Goal: Check status: Check status

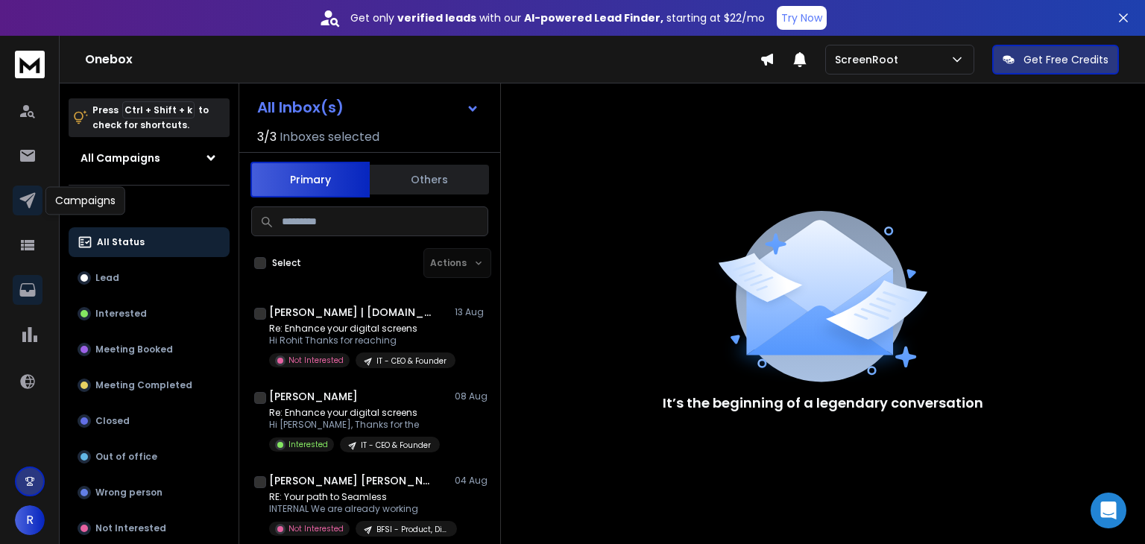
click at [28, 209] on link at bounding box center [28, 201] width 30 height 30
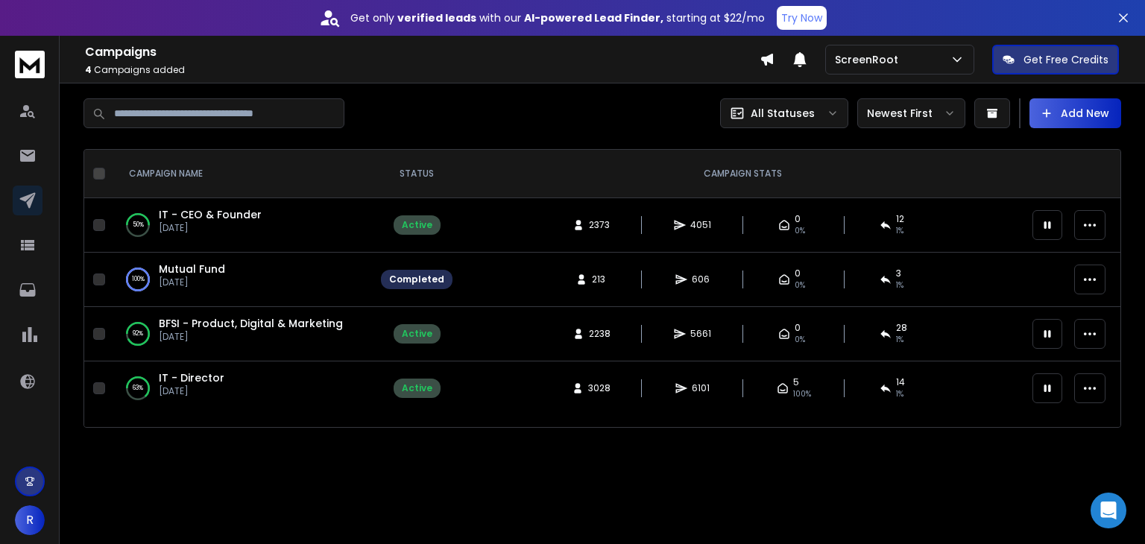
click at [901, 542] on div "Get only verified leads with our AI-powered Lead Finder, starting at $22/mo Try…" at bounding box center [572, 272] width 1145 height 544
click at [186, 373] on span "IT - Director" at bounding box center [192, 378] width 66 height 15
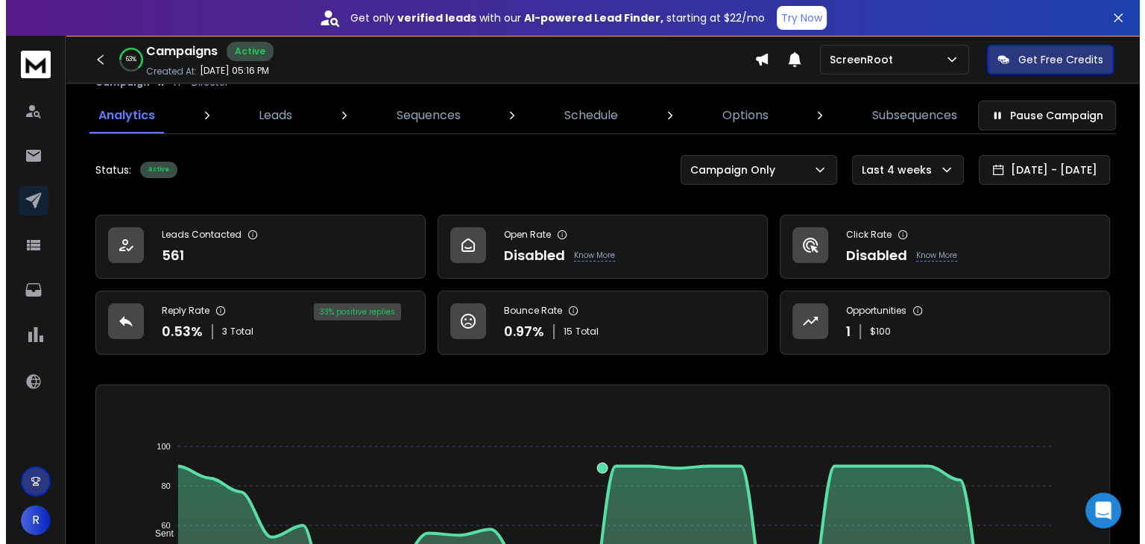
scroll to position [75, 0]
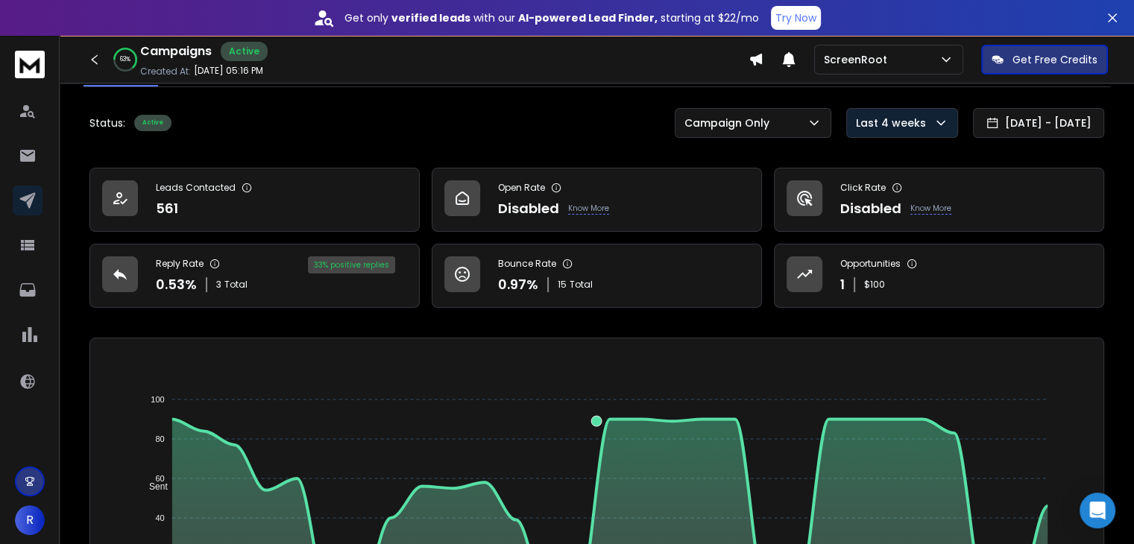
click at [875, 122] on p "Last 4 weeks" at bounding box center [894, 123] width 76 height 15
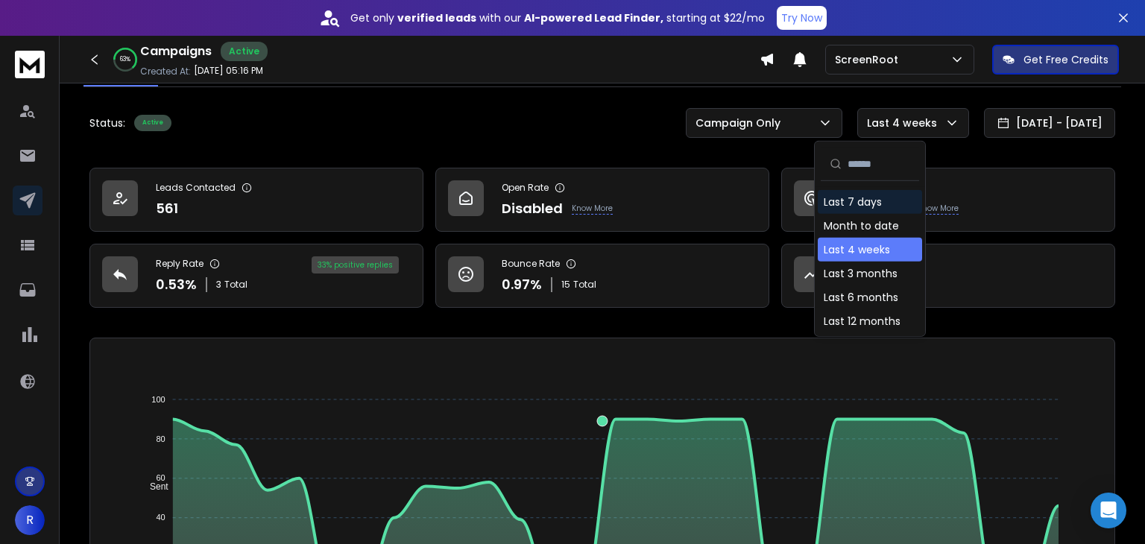
click at [865, 201] on div "Last 7 days" at bounding box center [853, 202] width 58 height 15
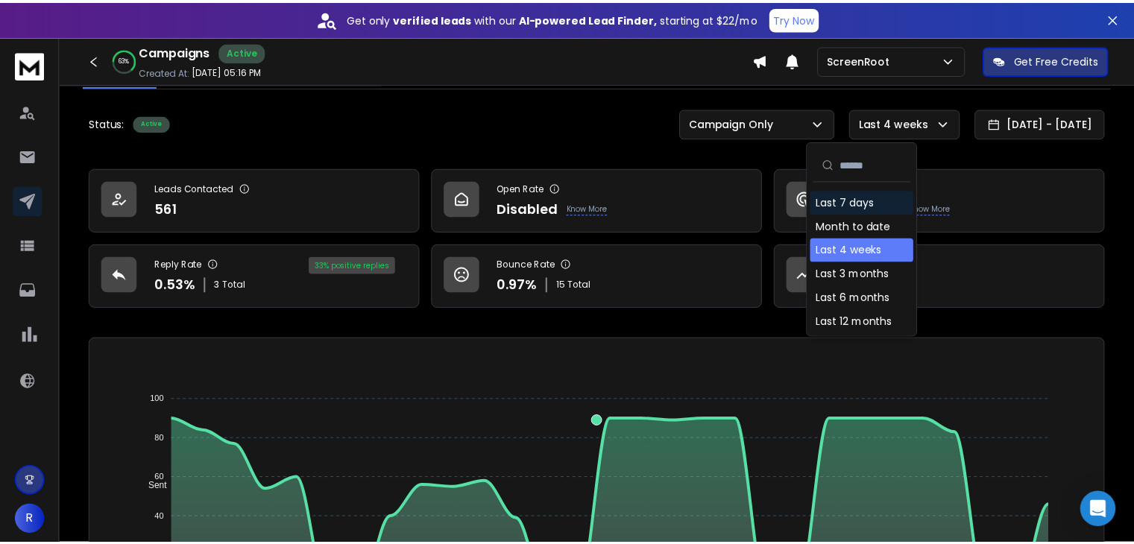
scroll to position [0, 0]
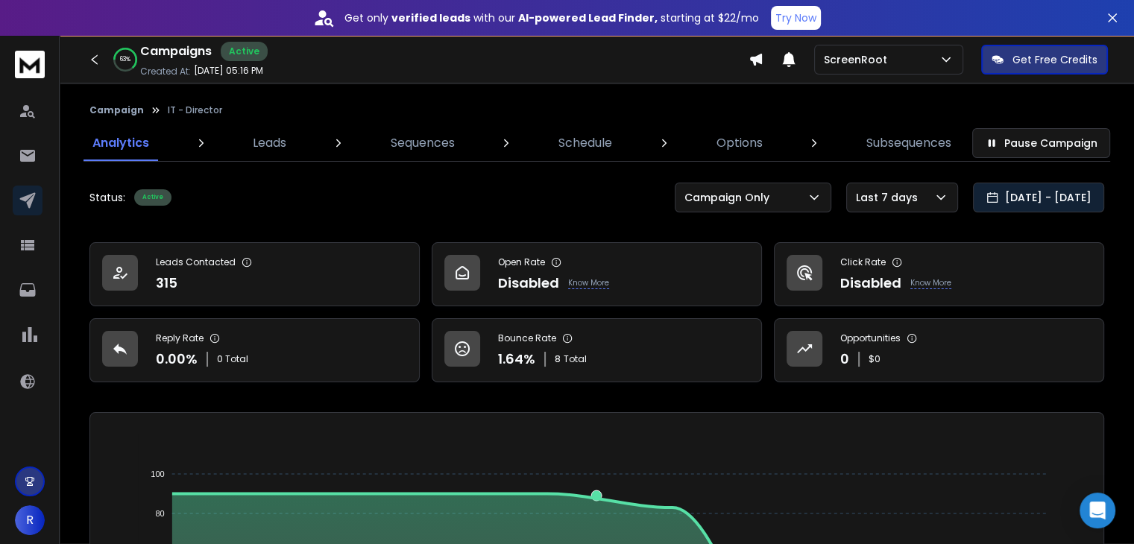
click at [1009, 198] on button "[DATE] - [DATE]" at bounding box center [1038, 198] width 131 height 30
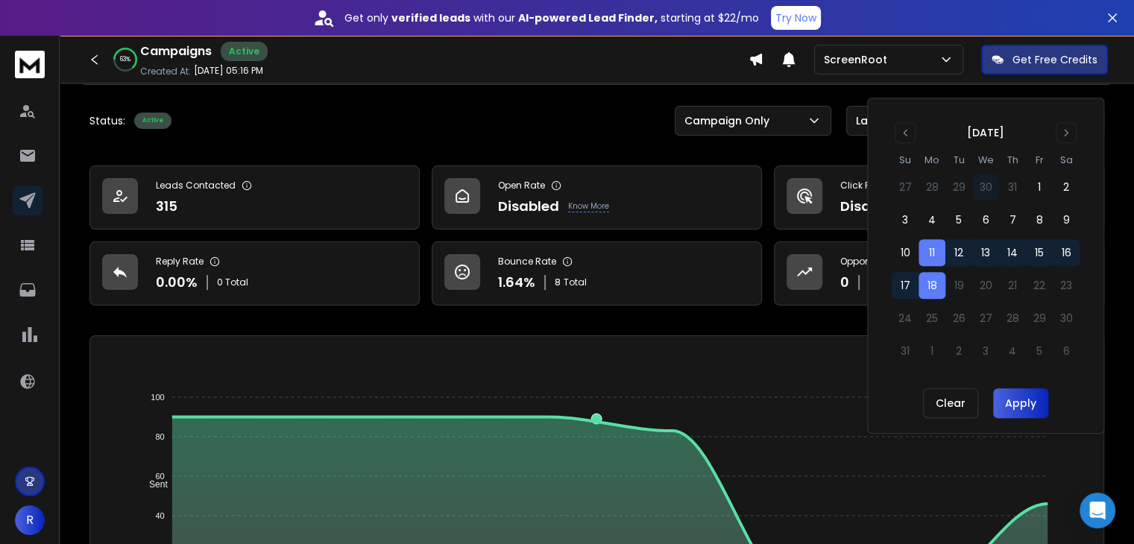
scroll to position [149, 0]
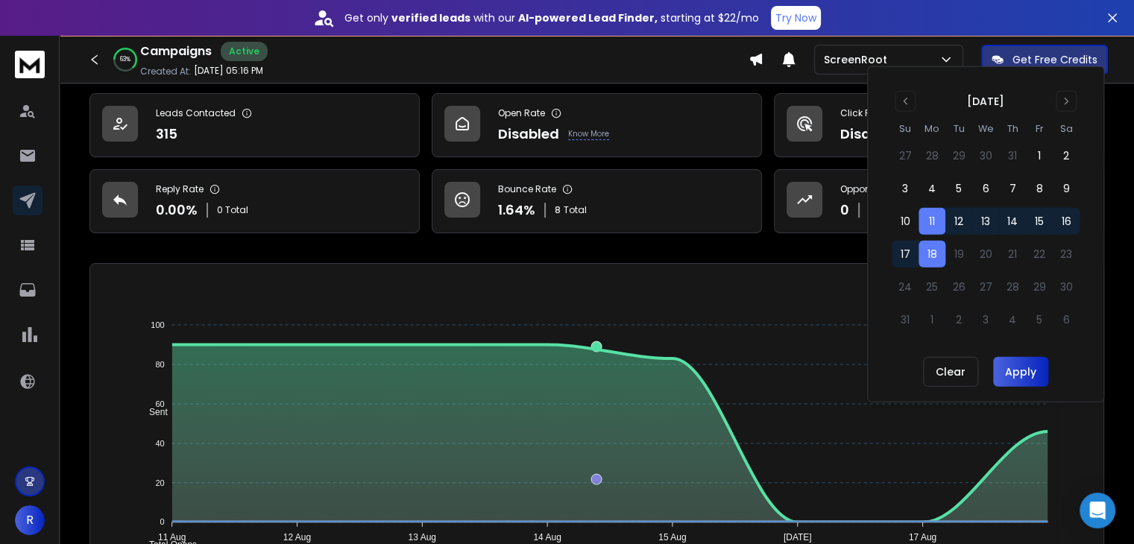
click at [933, 215] on button "11" at bounding box center [931, 221] width 27 height 27
click at [898, 250] on button "17" at bounding box center [905, 254] width 27 height 27
click at [1022, 374] on button "Apply" at bounding box center [1020, 372] width 55 height 30
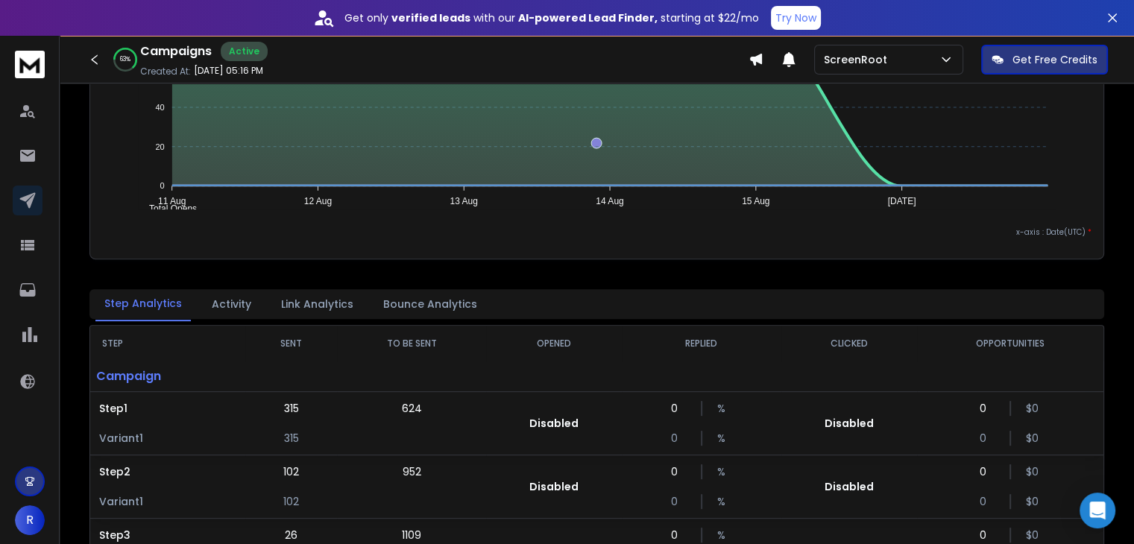
scroll to position [549, 0]
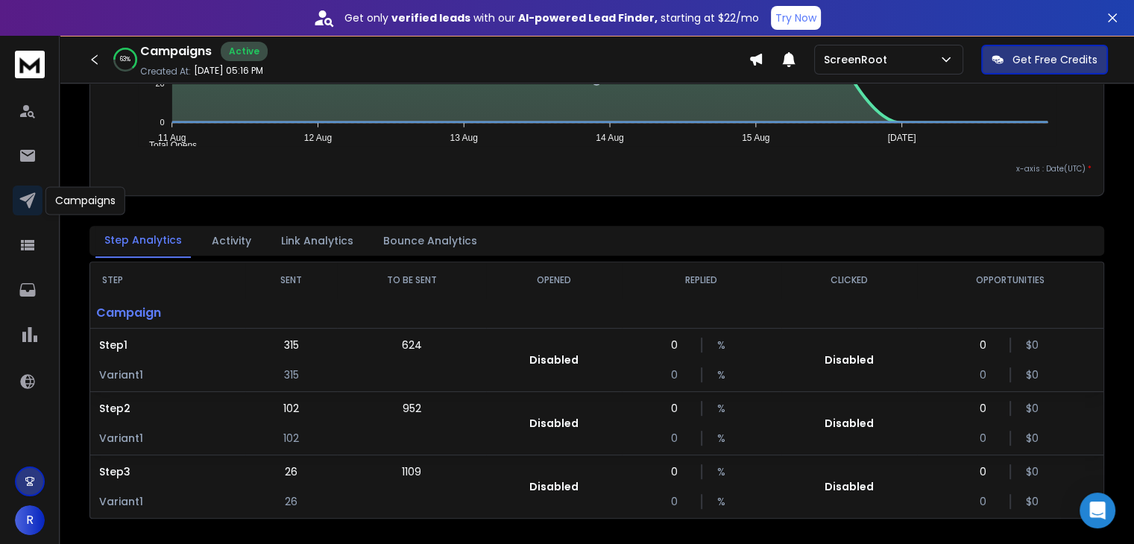
click at [24, 204] on icon at bounding box center [28, 201] width 18 height 18
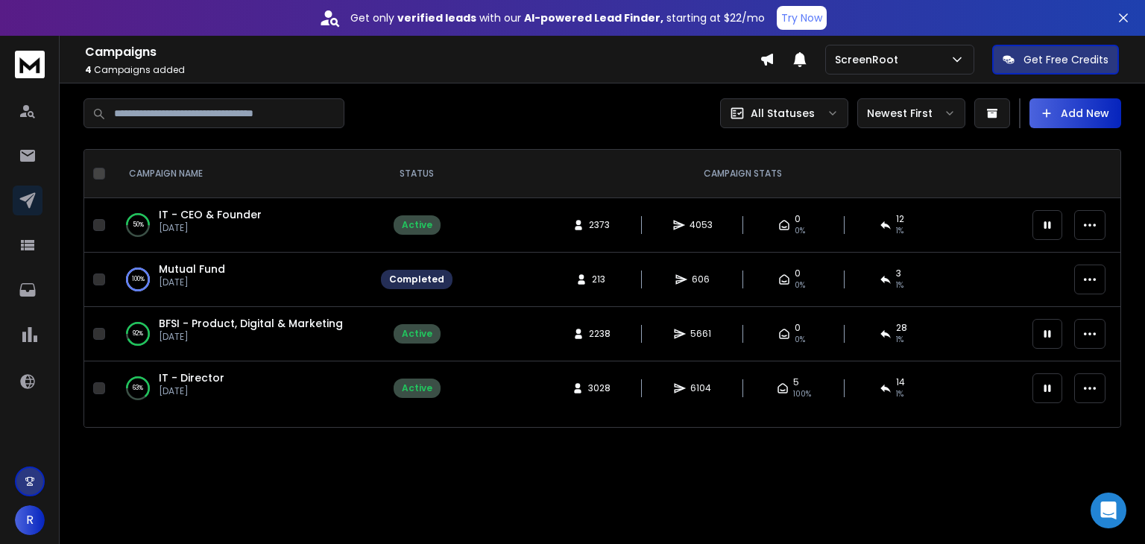
click at [215, 215] on span "IT - CEO & Founder" at bounding box center [210, 214] width 103 height 15
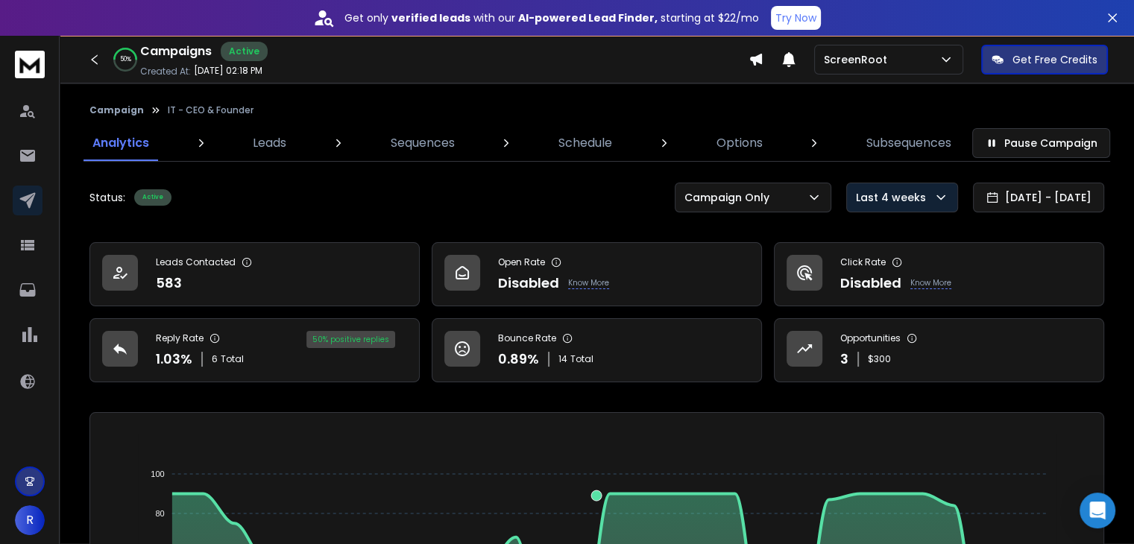
click at [933, 192] on icon "button" at bounding box center [940, 197] width 15 height 15
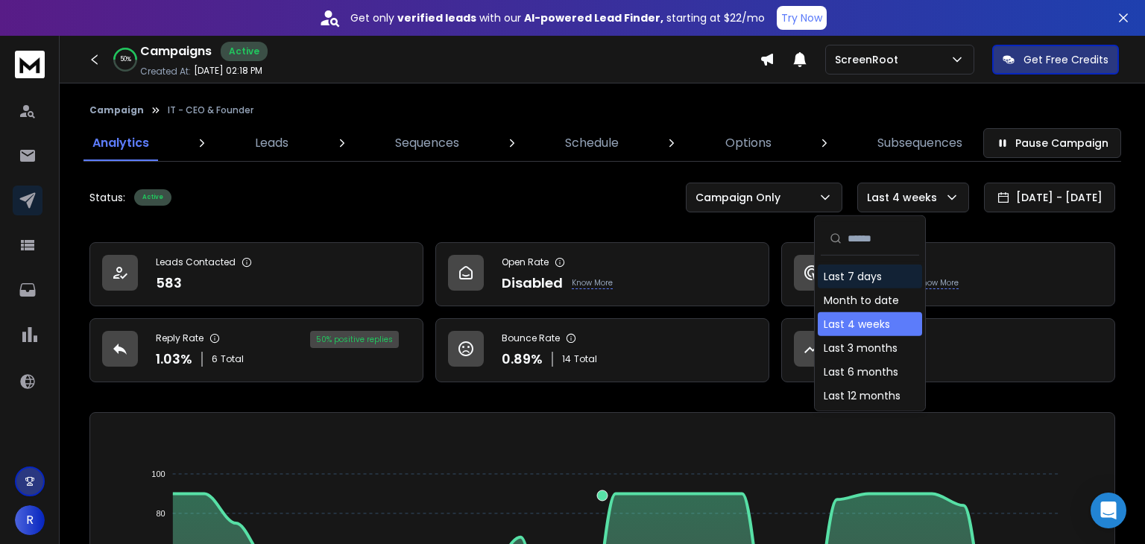
click at [865, 269] on div "Last 7 days" at bounding box center [853, 276] width 58 height 15
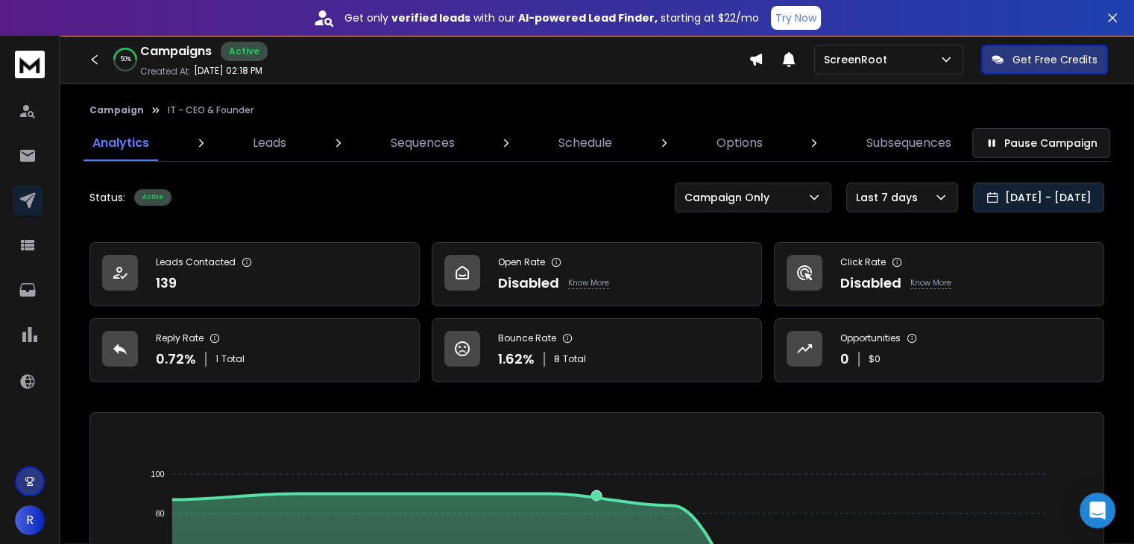
click at [1031, 203] on button "[DATE] - [DATE]" at bounding box center [1038, 198] width 131 height 30
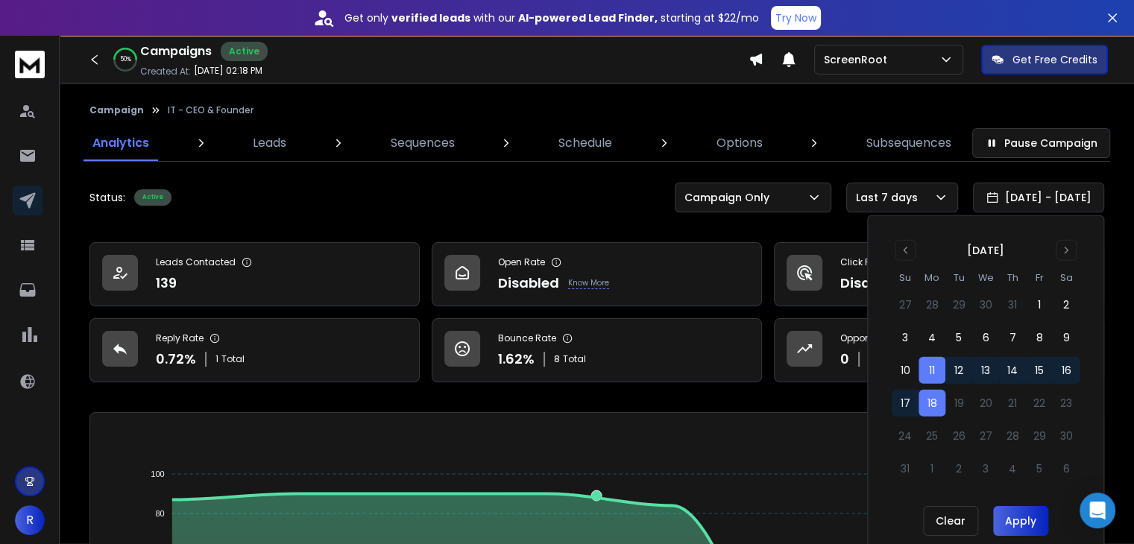
click at [936, 371] on button "11" at bounding box center [931, 370] width 27 height 27
click at [936, 366] on button "11" at bounding box center [931, 370] width 27 height 27
click at [906, 400] on button "17" at bounding box center [905, 403] width 27 height 27
click at [1009, 526] on button "Apply" at bounding box center [1020, 521] width 55 height 30
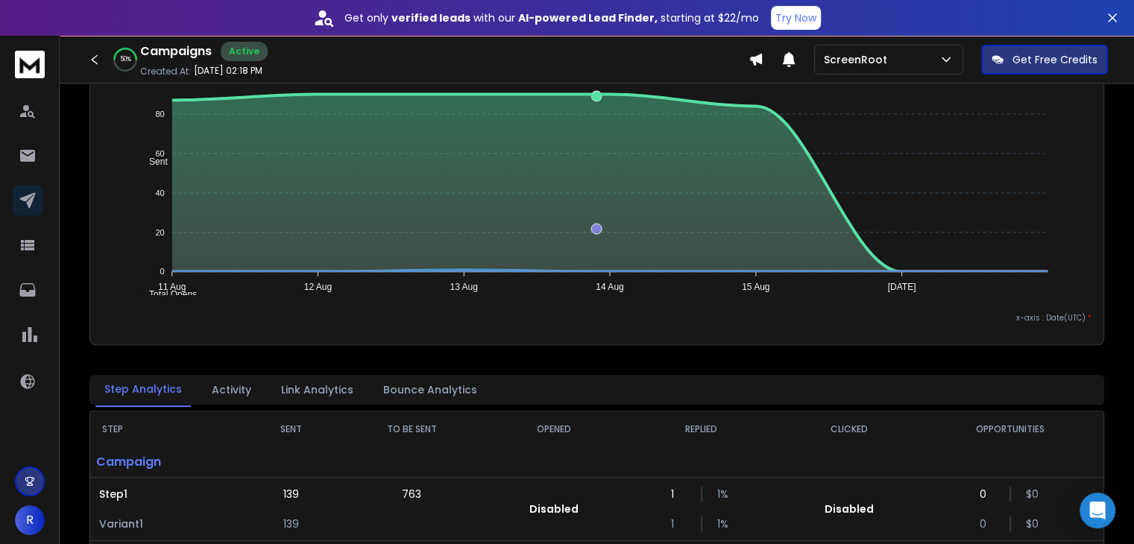
scroll to position [549, 0]
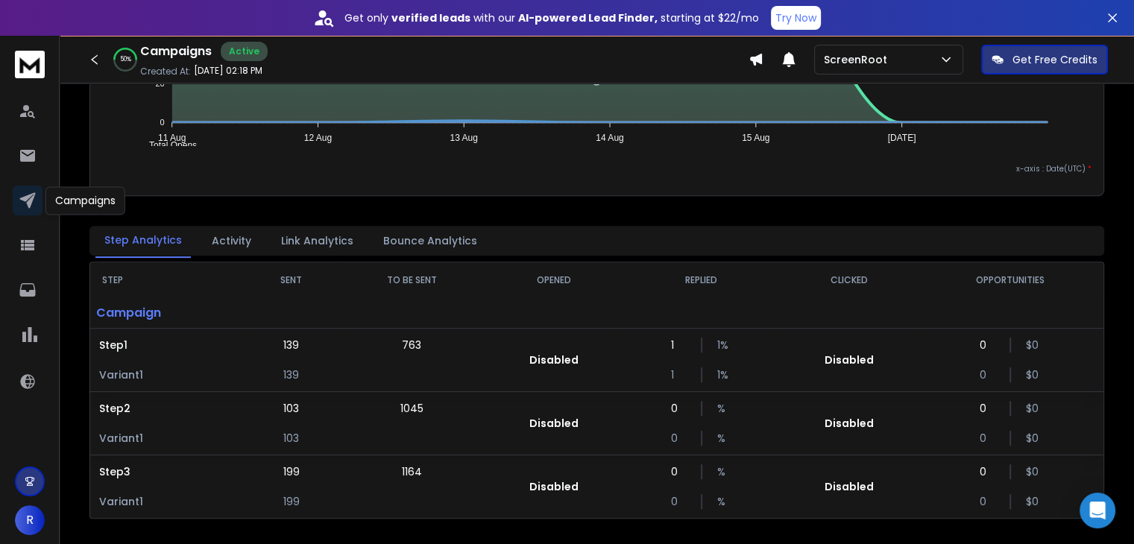
click at [27, 200] on icon at bounding box center [27, 200] width 16 height 16
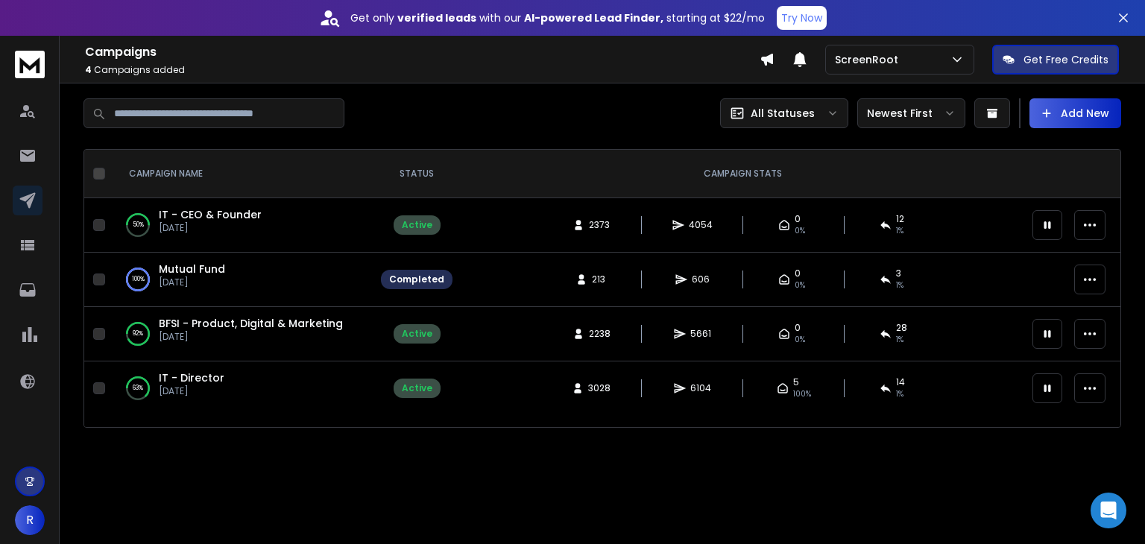
click at [274, 320] on span "BFSI - Product, Digital & Marketing" at bounding box center [251, 323] width 184 height 15
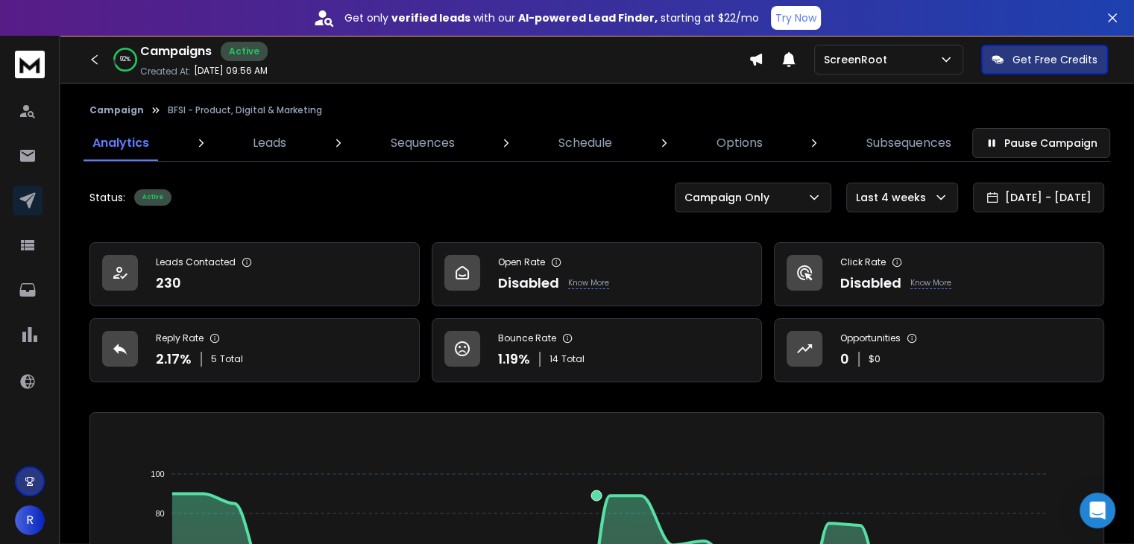
click at [874, 189] on button "Last 4 weeks" at bounding box center [902, 198] width 112 height 30
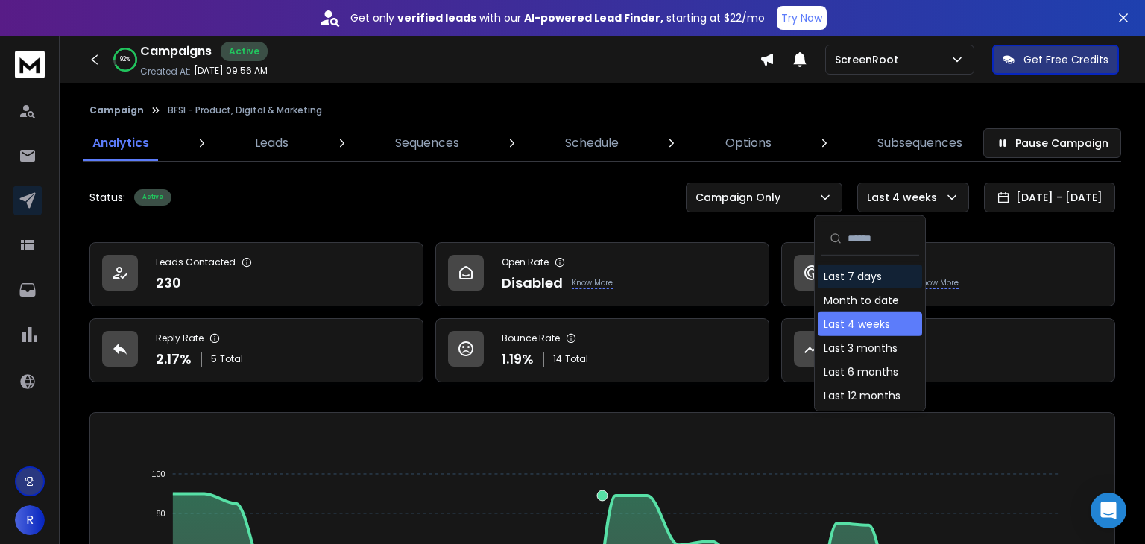
click at [861, 271] on div "Last 7 days" at bounding box center [853, 276] width 58 height 15
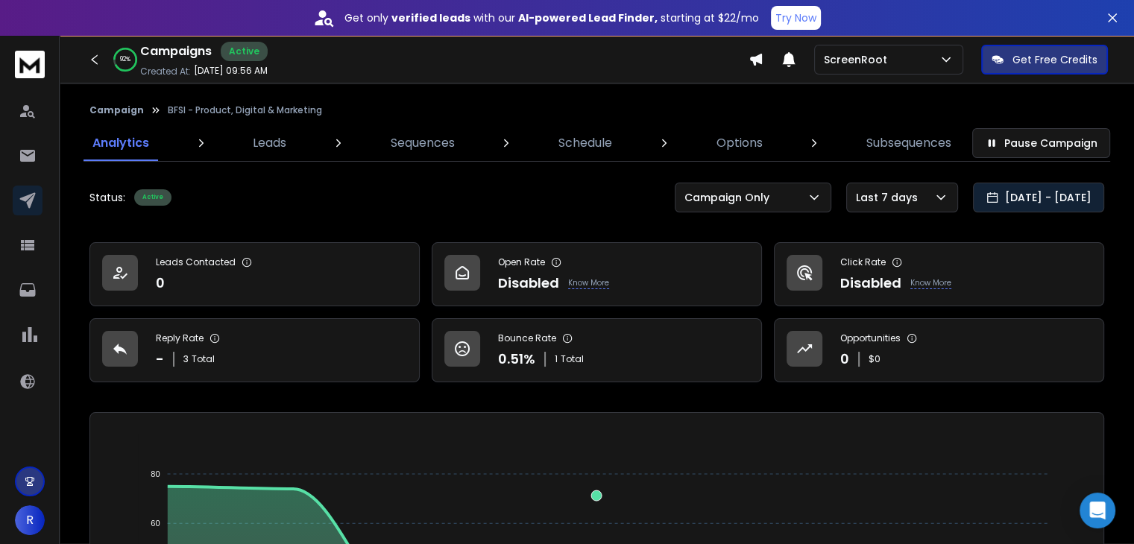
click at [992, 190] on button "[DATE] - [DATE]" at bounding box center [1038, 198] width 131 height 30
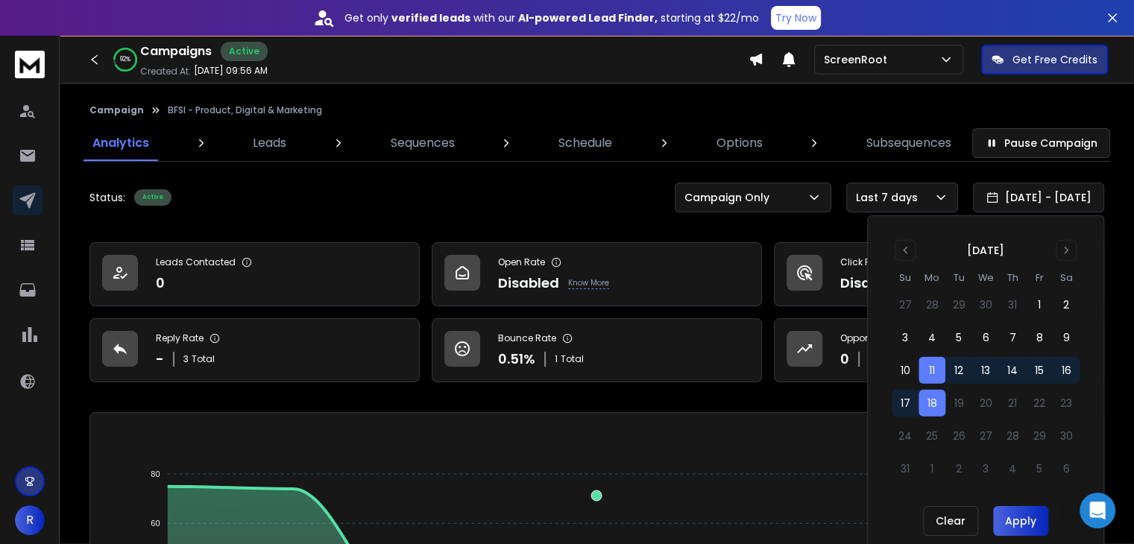
click at [939, 359] on button "11" at bounding box center [931, 370] width 27 height 27
click at [936, 365] on button "11" at bounding box center [931, 370] width 27 height 27
click at [901, 394] on button "17" at bounding box center [905, 403] width 27 height 27
click at [1032, 520] on button "Apply" at bounding box center [1020, 521] width 55 height 30
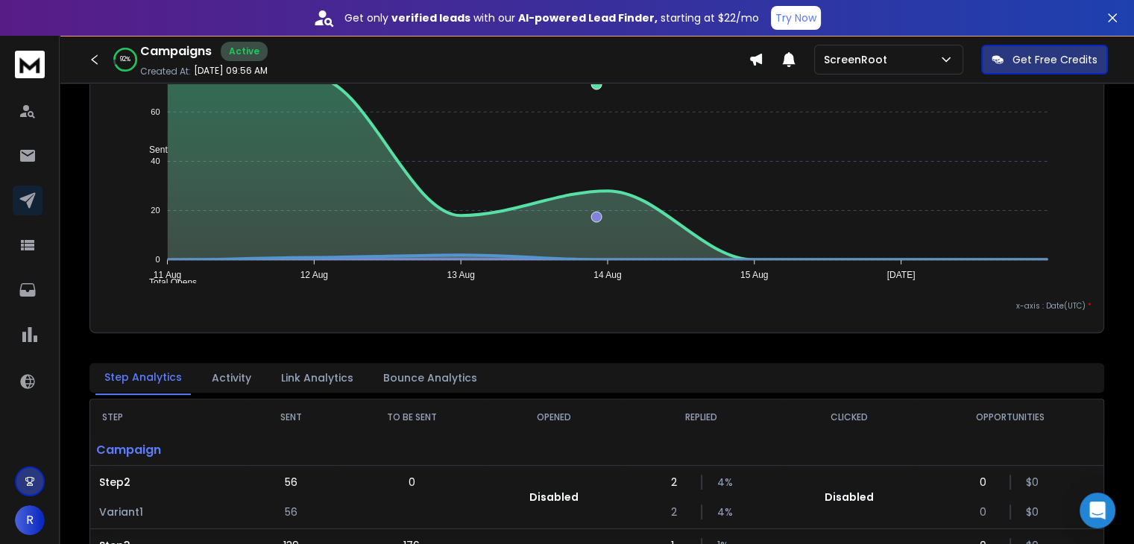
scroll to position [485, 0]
